Goal: Information Seeking & Learning: Stay updated

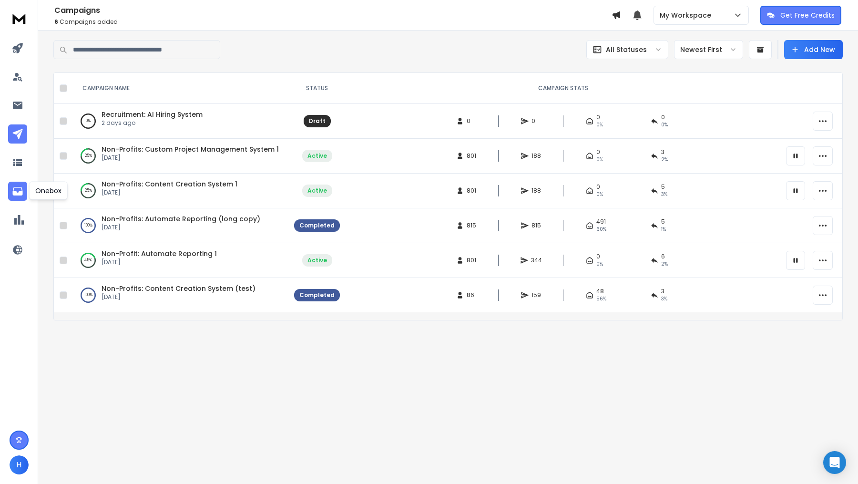
click at [22, 192] on icon at bounding box center [17, 190] width 11 height 11
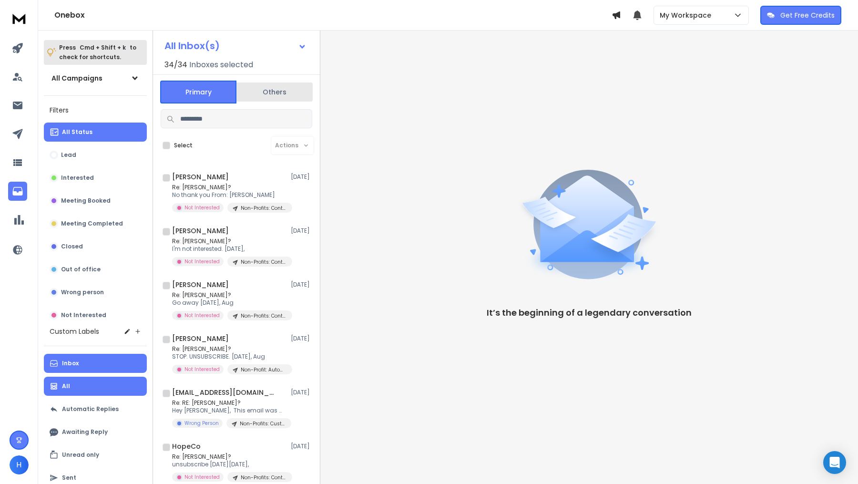
click at [81, 387] on button "All" at bounding box center [95, 386] width 103 height 19
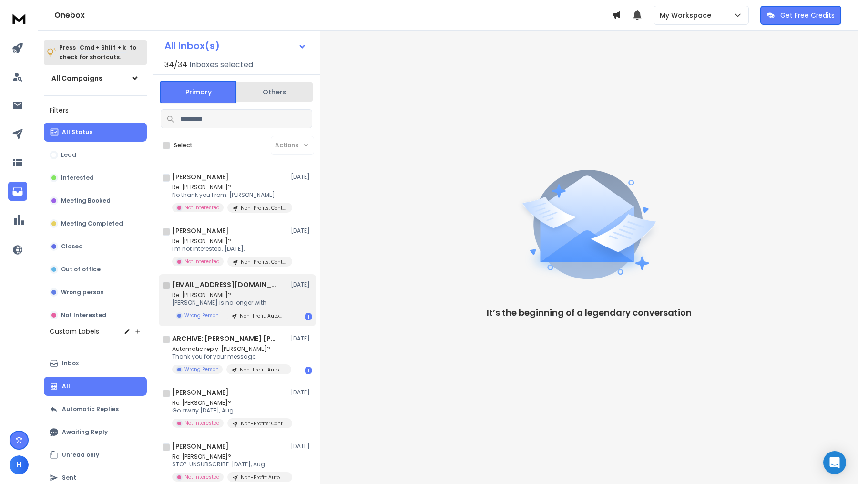
click at [285, 297] on p "Re: Kate?" at bounding box center [229, 295] width 114 height 8
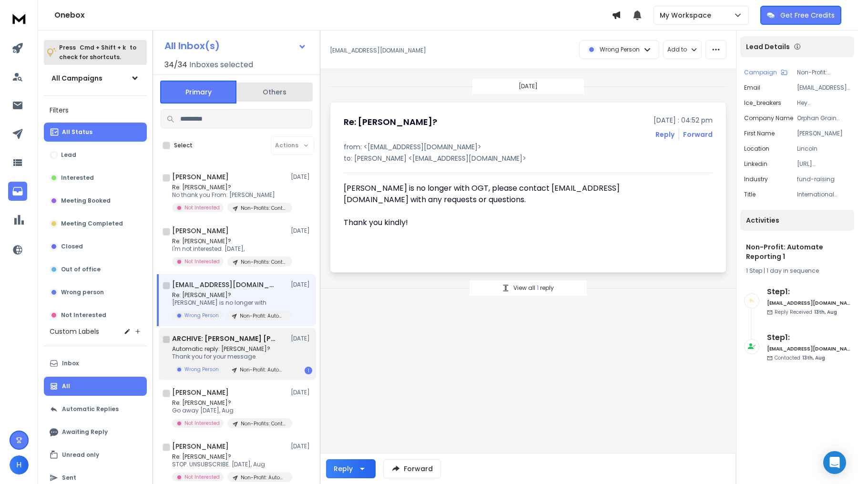
click at [286, 345] on div "Automatic reply: Keri? Thank you for your message. Wrong Person Non-Profit: Aut…" at bounding box center [231, 359] width 119 height 29
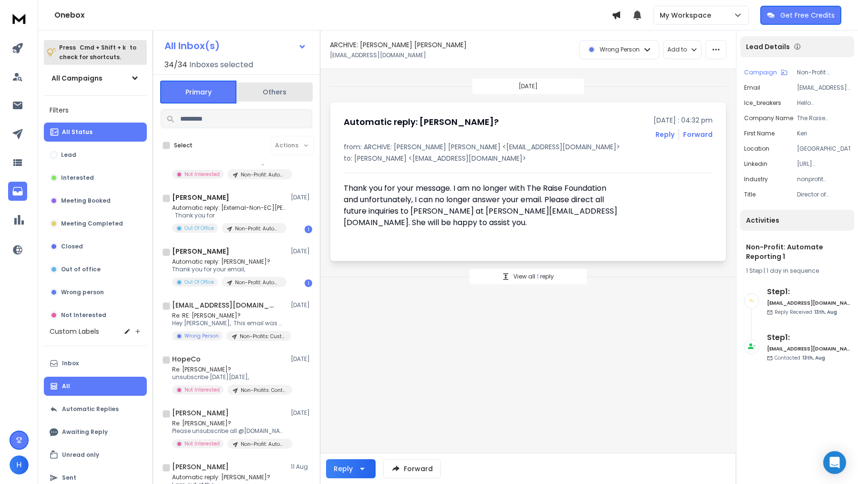
scroll to position [300, 0]
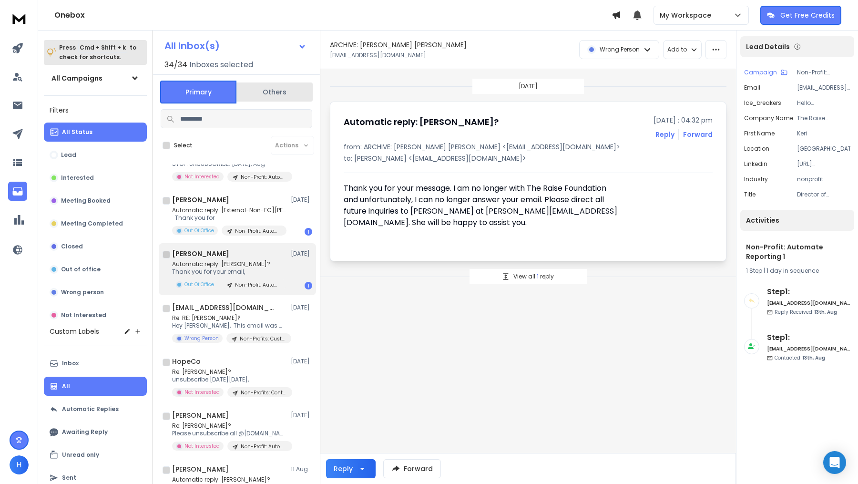
click at [295, 290] on div "Monica Stoker 12 Aug Automatic reply: Monica? Thank you for your email, Out Of …" at bounding box center [237, 269] width 157 height 52
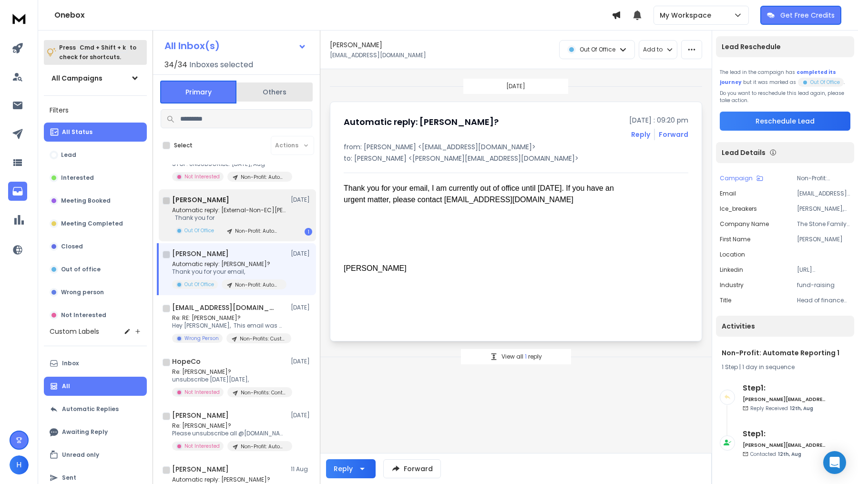
click at [294, 209] on div "Automatic reply: [External-Non-EC]Laura? ﻿ ﻿ Thank you for Out Of Office Non-Pr…" at bounding box center [242, 220] width 140 height 29
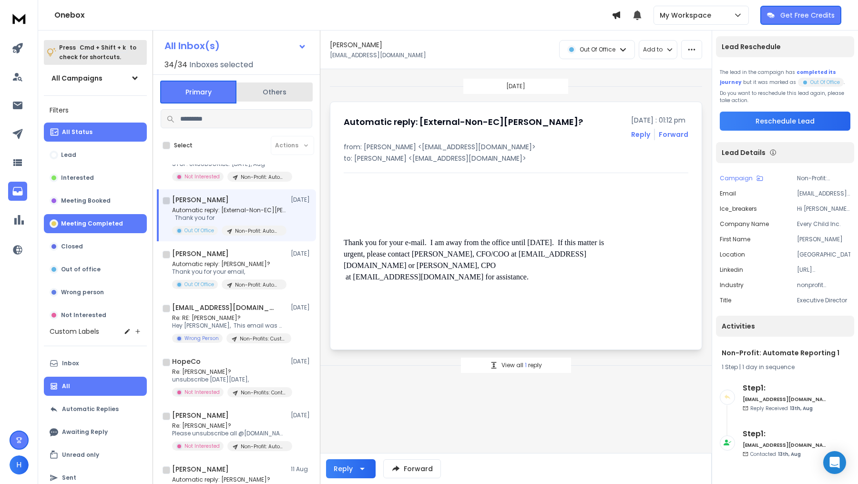
scroll to position [43, 0]
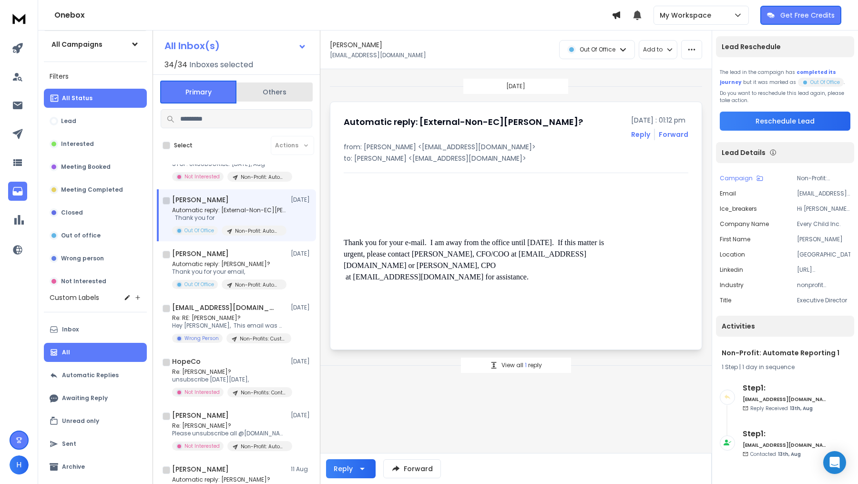
click at [104, 343] on button "All" at bounding box center [95, 352] width 103 height 19
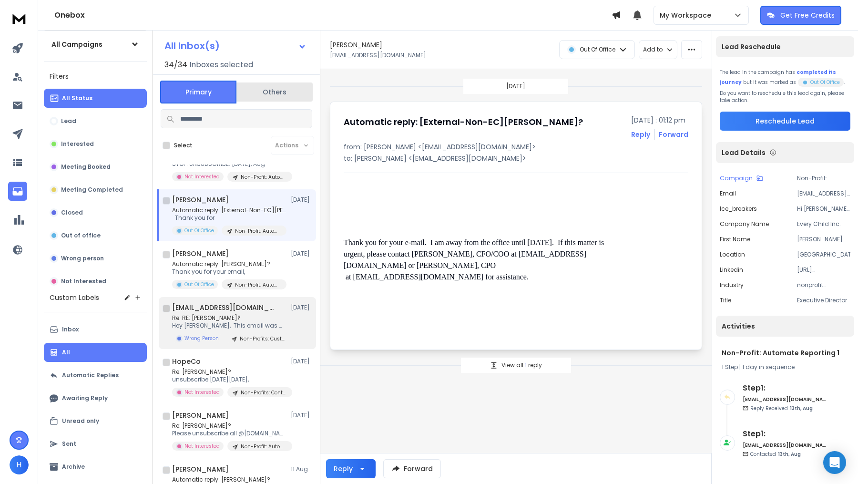
scroll to position [0, 0]
